Goal: Task Accomplishment & Management: Manage account settings

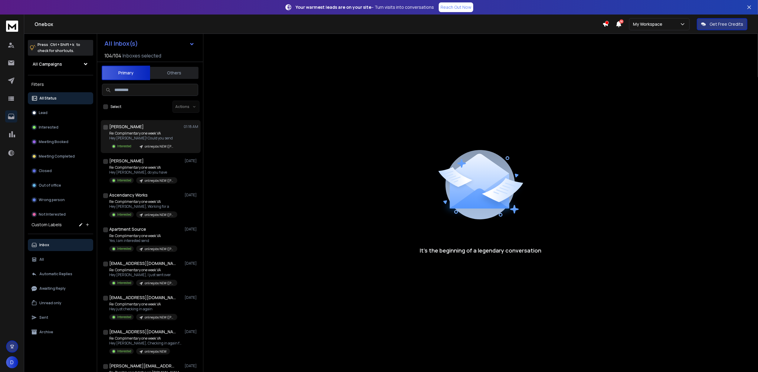
click at [136, 131] on p "Re: Complimentary one week VA" at bounding box center [143, 133] width 68 height 5
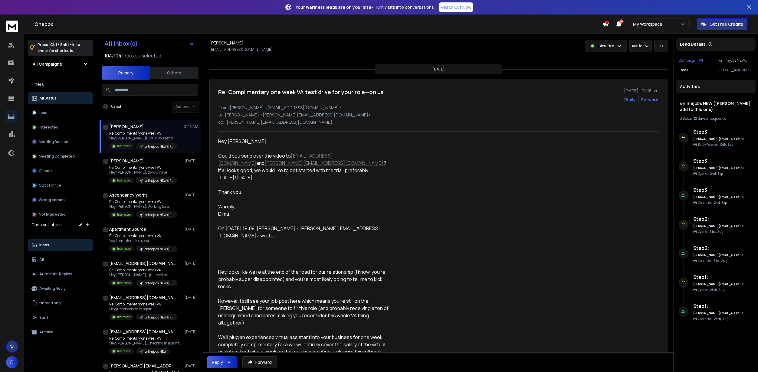
click at [106, 126] on button "button" at bounding box center [105, 127] width 5 height 5
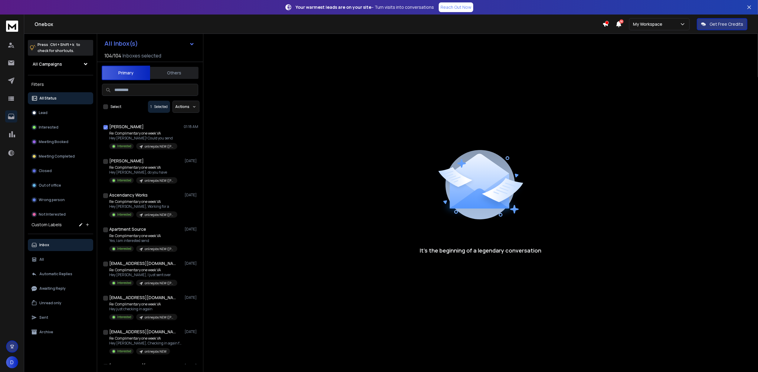
drag, startPoint x: 180, startPoint y: 129, endPoint x: 337, endPoint y: 96, distance: 161.0
click at [337, 96] on div "It’s the beginning of a legendary conversation" at bounding box center [480, 192] width 555 height 317
click at [179, 106] on p "Actions" at bounding box center [182, 106] width 14 height 5
click at [185, 119] on div "Mark as Unread" at bounding box center [176, 120] width 39 height 6
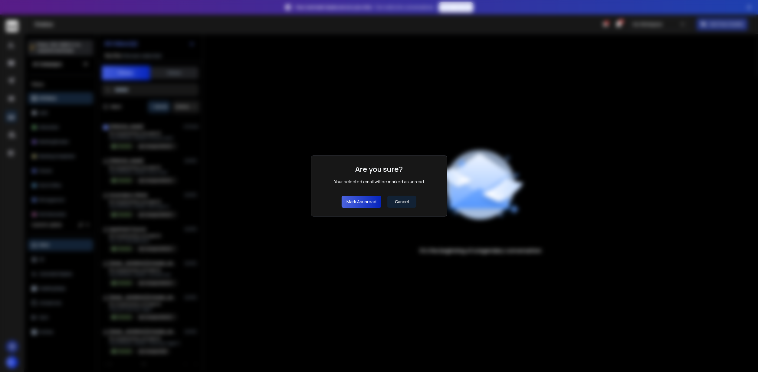
click at [361, 199] on p "Mark as unread" at bounding box center [362, 202] width 30 height 6
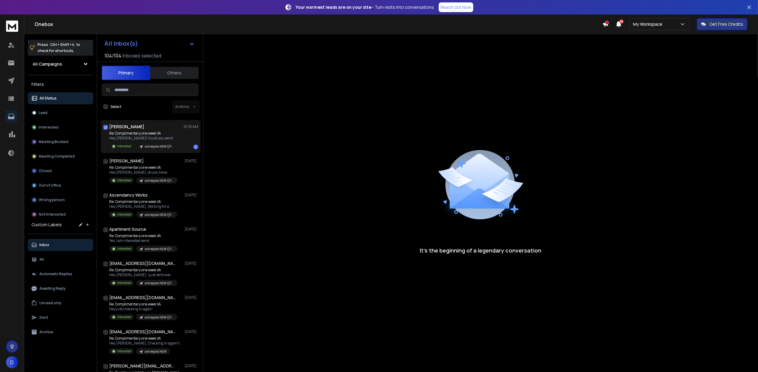
click at [106, 125] on button "button" at bounding box center [105, 127] width 5 height 5
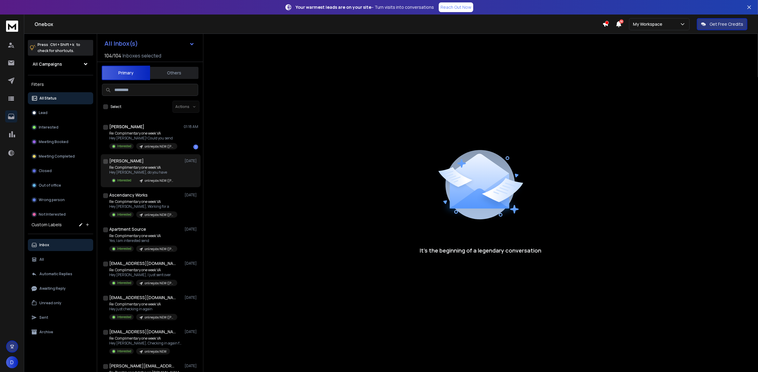
click at [111, 168] on p "Re: Complimentary one week VA" at bounding box center [143, 167] width 68 height 5
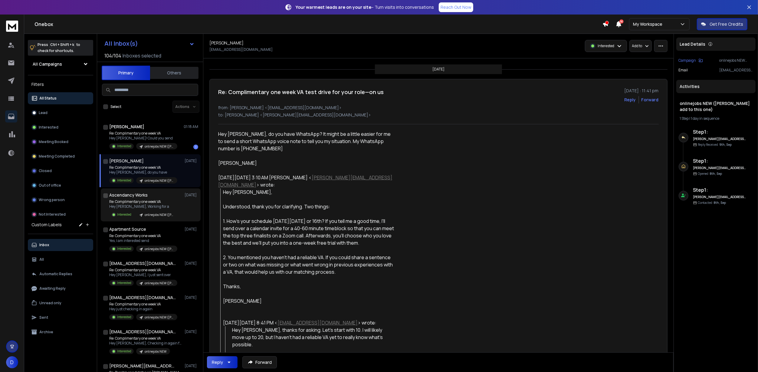
click at [130, 204] on p "Re: Complimentary one week VA" at bounding box center [143, 202] width 68 height 5
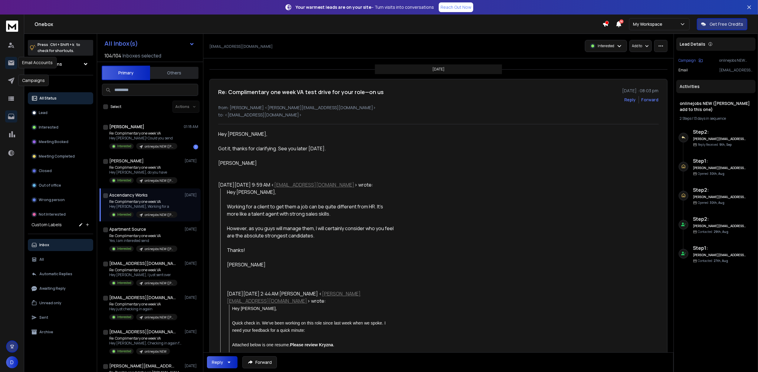
click at [10, 62] on icon at bounding box center [11, 62] width 7 height 7
